Goal: Task Accomplishment & Management: Manage account settings

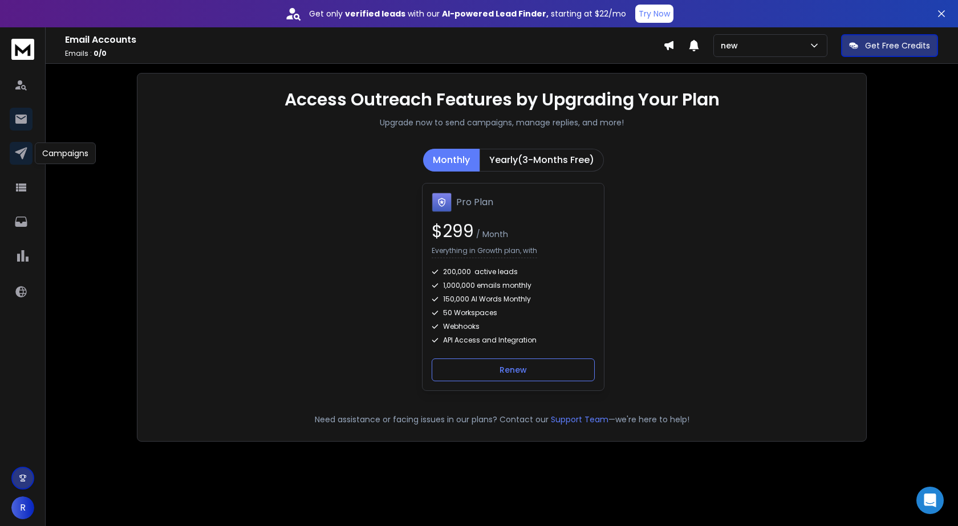
click at [24, 155] on icon at bounding box center [21, 154] width 14 height 14
click at [14, 155] on icon at bounding box center [21, 154] width 14 height 14
click at [15, 155] on icon at bounding box center [21, 154] width 14 height 14
click at [19, 154] on icon at bounding box center [21, 153] width 12 height 12
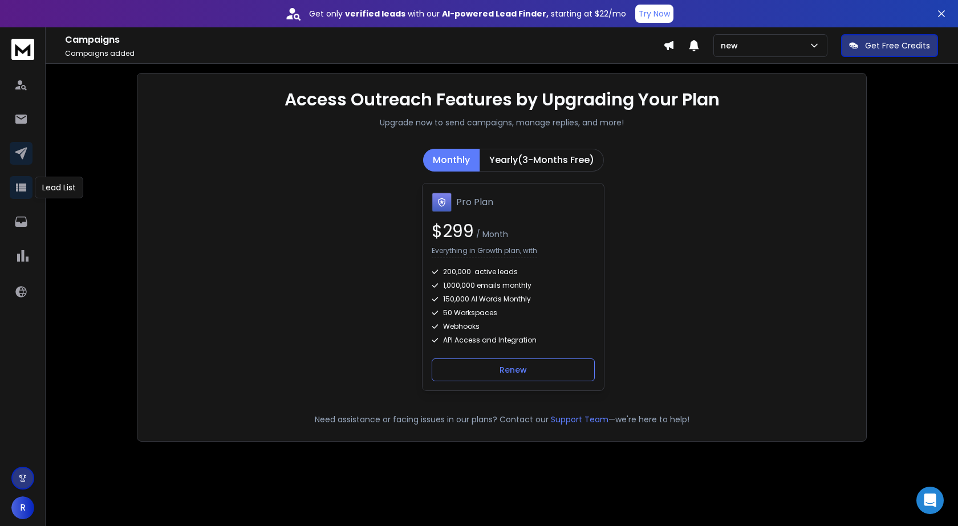
click at [19, 190] on icon at bounding box center [21, 188] width 10 height 8
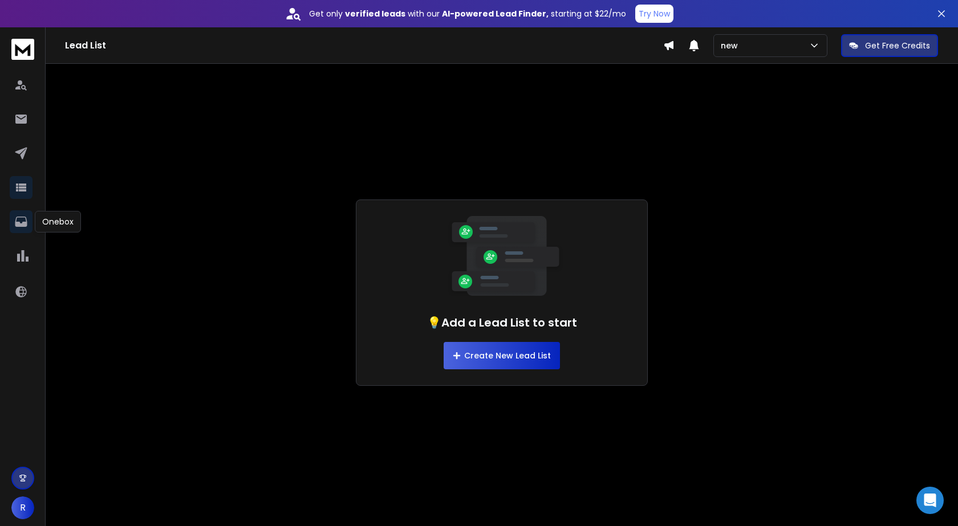
click at [22, 226] on icon at bounding box center [21, 222] width 12 height 10
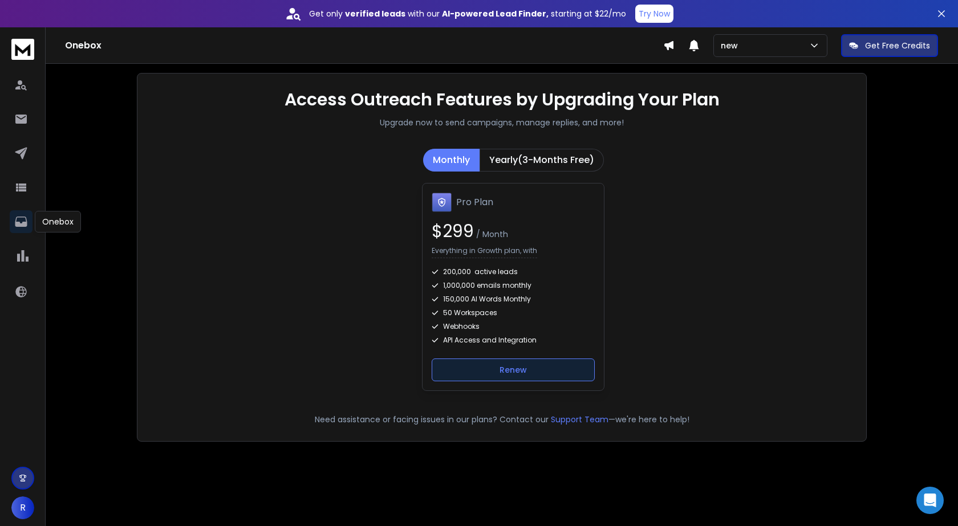
click at [505, 373] on button "Renew" at bounding box center [513, 370] width 163 height 23
